Goal: Task Accomplishment & Management: Use online tool/utility

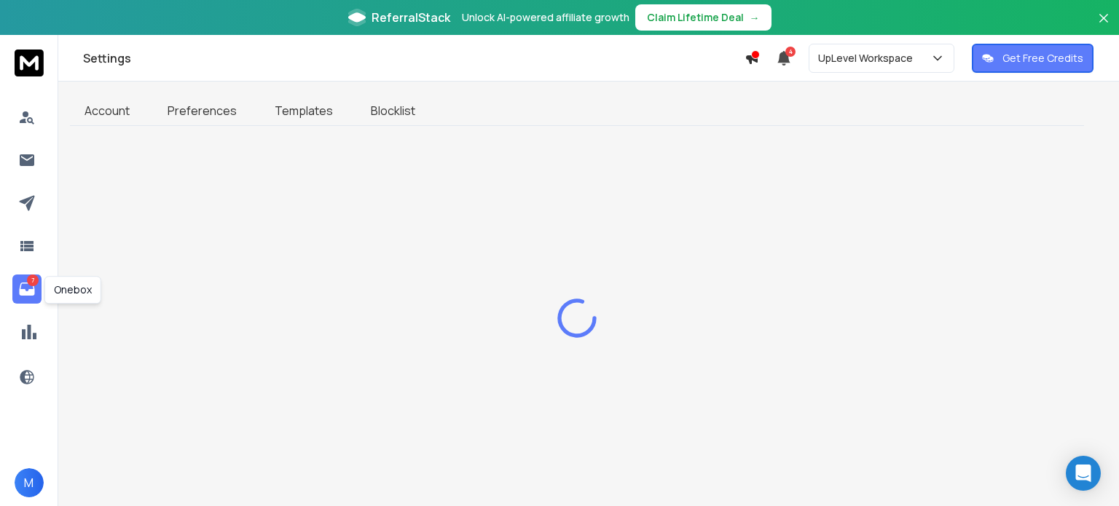
click at [20, 294] on icon at bounding box center [26, 289] width 15 height 13
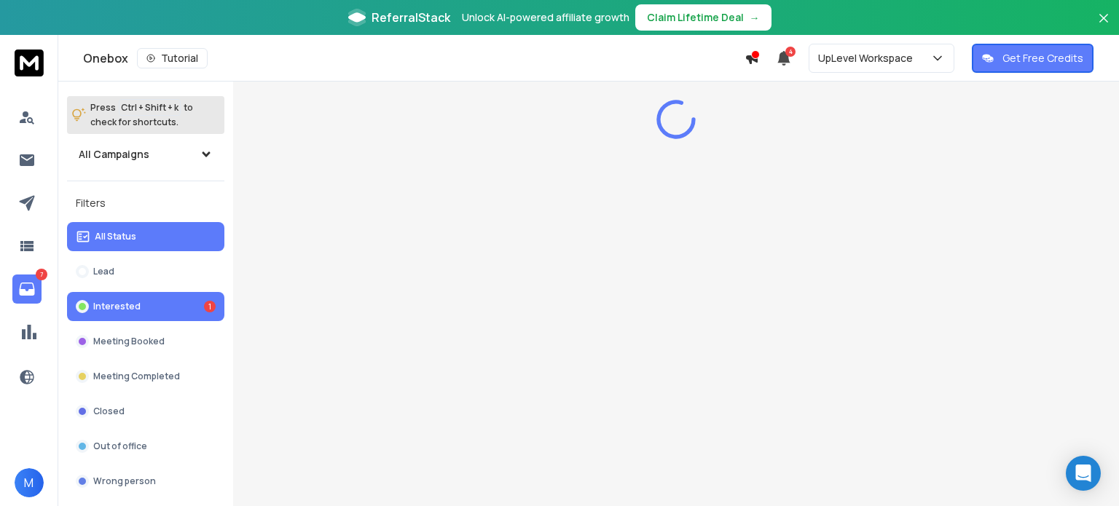
click at [148, 315] on button "Interested 1" at bounding box center [145, 306] width 157 height 29
click at [148, 314] on button "Interested 1" at bounding box center [145, 306] width 157 height 29
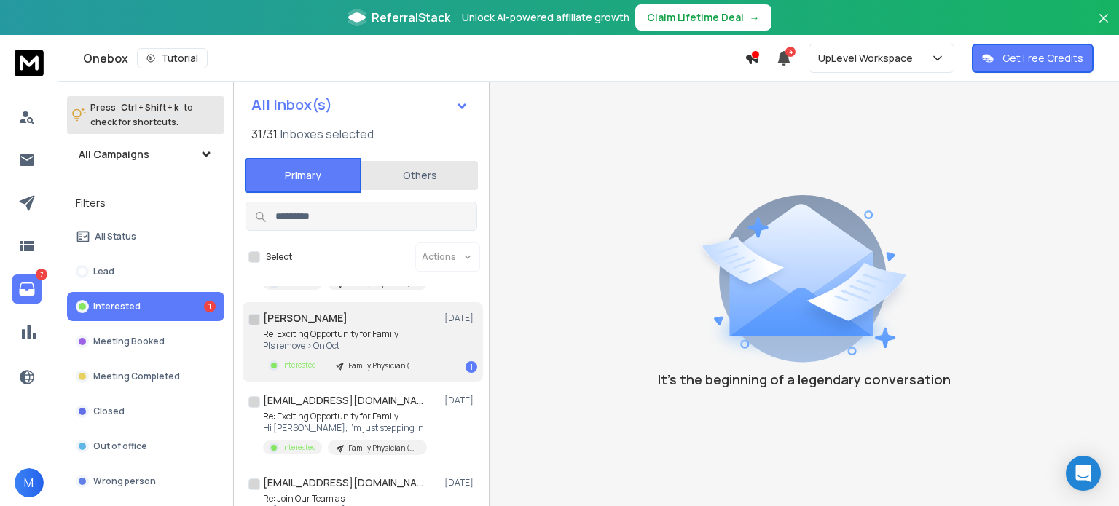
scroll to position [73, 0]
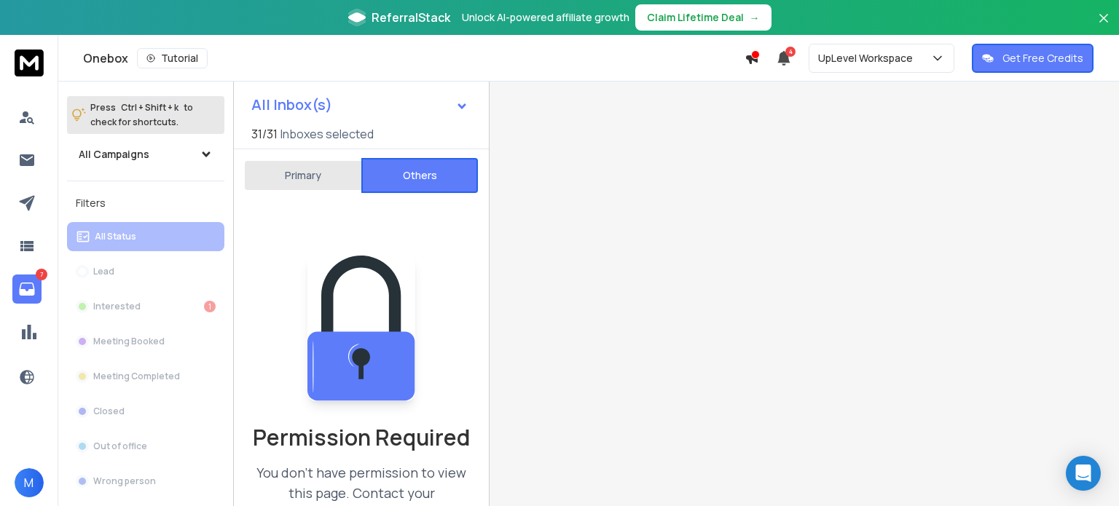
click at [390, 178] on button "Others" at bounding box center [419, 175] width 117 height 35
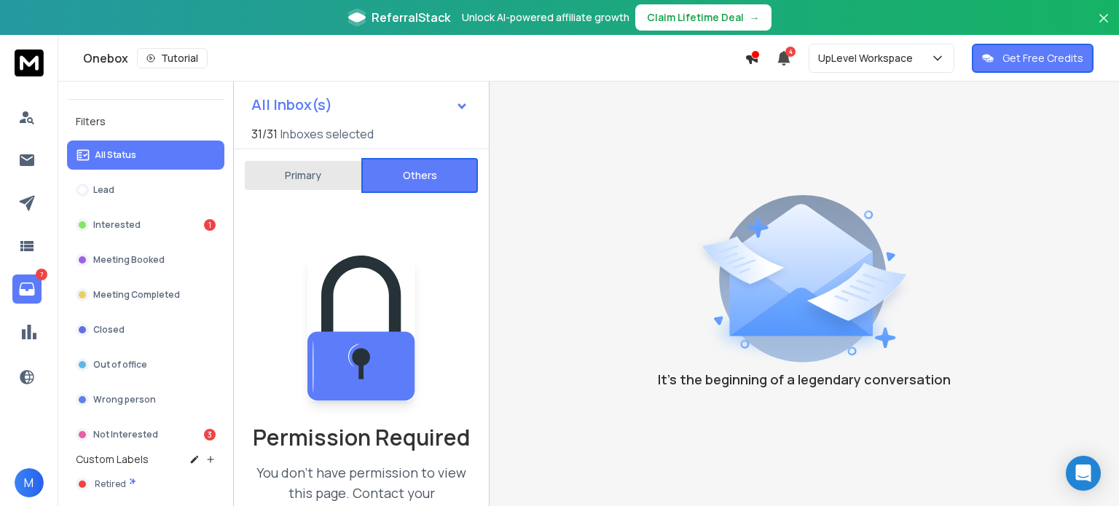
scroll to position [114, 0]
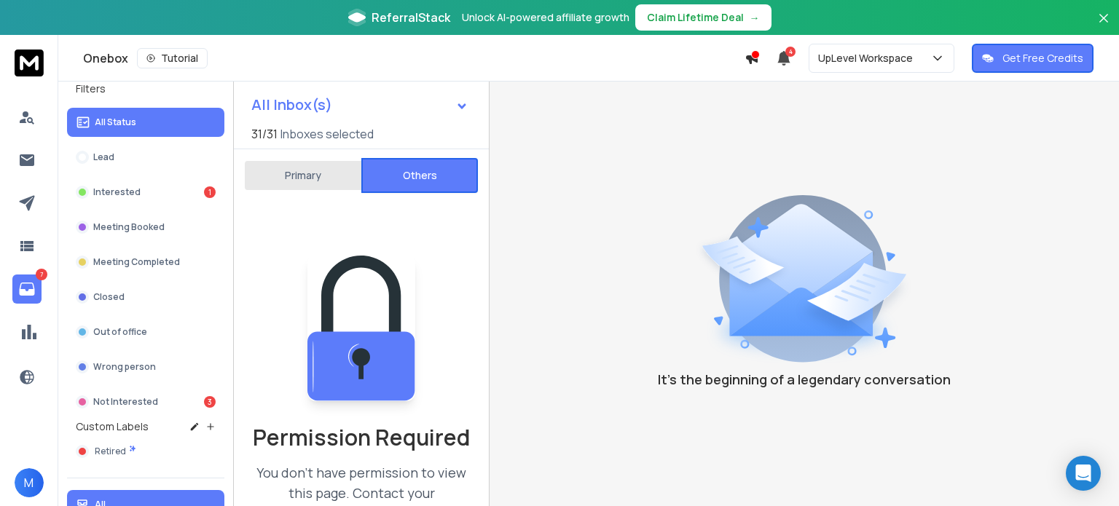
click at [917, 189] on div "It’s the beginning of a legendary conversation" at bounding box center [804, 297] width 629 height 431
click at [1034, 259] on div "It’s the beginning of a legendary conversation" at bounding box center [804, 297] width 629 height 431
click at [352, 419] on div "Permission Required You don't have permission to view this page. Contact your a…" at bounding box center [361, 399] width 232 height 286
drag, startPoint x: 327, startPoint y: 197, endPoint x: 317, endPoint y: 180, distance: 20.2
click at [326, 197] on div "Permission Required You don't have permission to view this page. Contact your a…" at bounding box center [361, 398] width 255 height 405
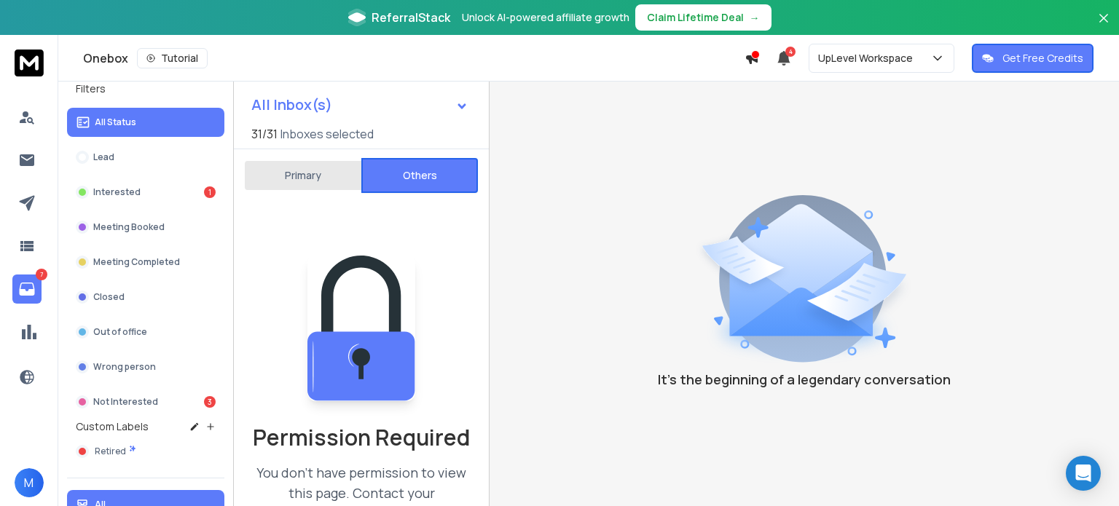
click at [317, 180] on button "Primary" at bounding box center [303, 176] width 117 height 32
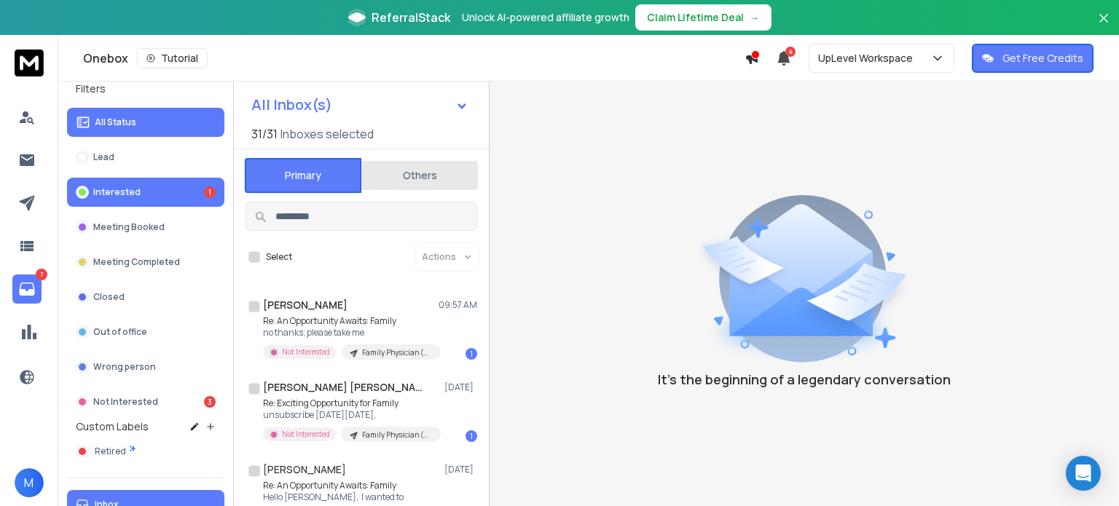
click at [152, 197] on button "Interested 1" at bounding box center [145, 192] width 157 height 29
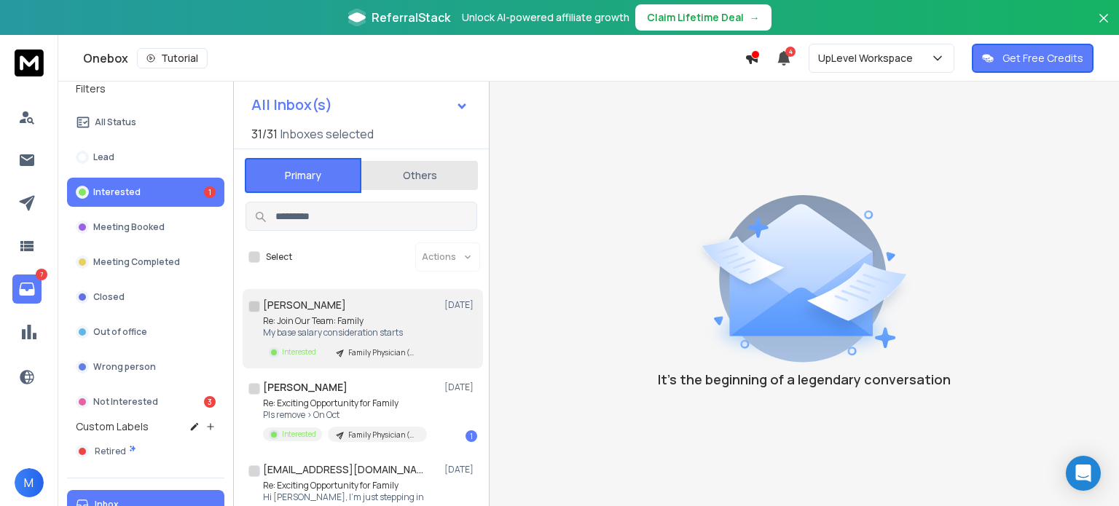
click at [376, 328] on p "My base salary consideration starts" at bounding box center [345, 333] width 164 height 12
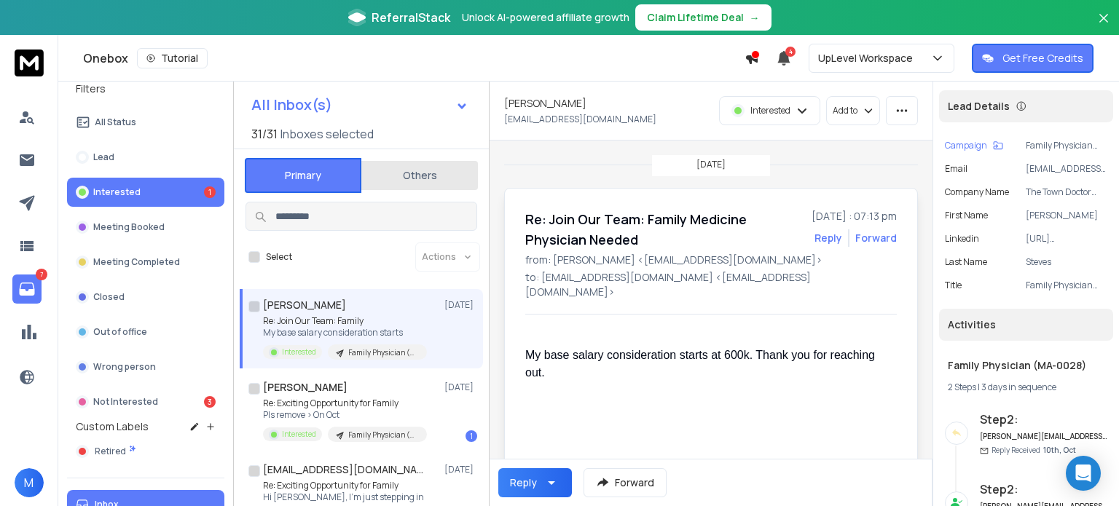
scroll to position [0, 0]
